Goal: Task Accomplishment & Management: Use online tool/utility

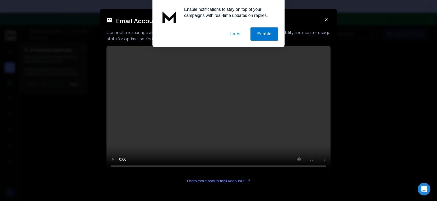
click at [238, 35] on button "Later" at bounding box center [236, 33] width 24 height 13
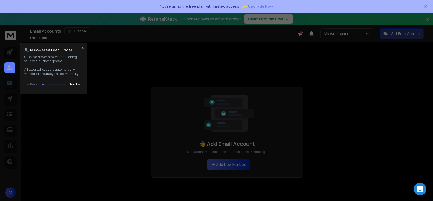
click at [133, 60] on div "👋 Add Email Account Start adding your email accounts to start your campaign Add…" at bounding box center [227, 133] width 395 height 170
click at [278, 49] on div "👋 Add Email Account Start adding your email accounts to start your campaign Add…" at bounding box center [227, 133] width 395 height 170
click at [426, 9] on button "Close notification" at bounding box center [425, 6] width 4 height 13
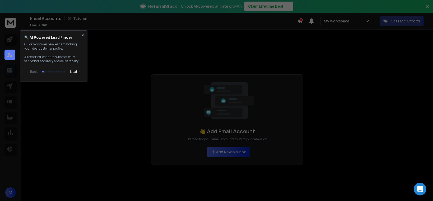
click at [427, 7] on icon "Close banner" at bounding box center [427, 6] width 5 height 5
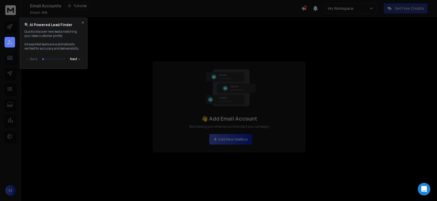
click at [193, 48] on div "👋 Add Email Account Start adding your email accounts to start your campaign Add…" at bounding box center [229, 107] width 399 height 170
click at [80, 21] on div "🔍 AI Powered Lead Finder × Quickly discover new leads matching your ideal custo…" at bounding box center [54, 43] width 68 height 51
click at [82, 22] on button "×" at bounding box center [83, 22] width 2 height 5
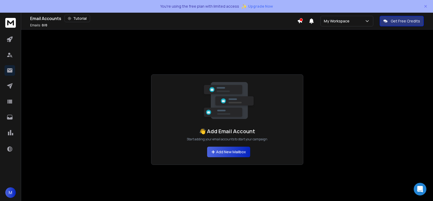
click at [348, 127] on div "👋 Add Email Account Start adding your email accounts to start your campaign Add…" at bounding box center [227, 120] width 395 height 91
click at [159, 63] on div "👋 Add Email Account Start adding your email accounts to start your campaign Add…" at bounding box center [227, 120] width 395 height 170
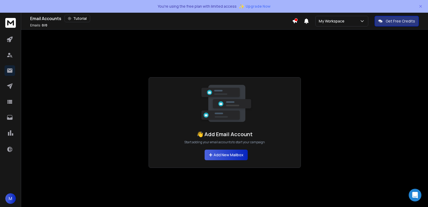
click at [101, 94] on div "👋 Add Email Account Start adding your email accounts to start your campaign Add…" at bounding box center [225, 122] width 390 height 91
